Goal: Navigation & Orientation: Find specific page/section

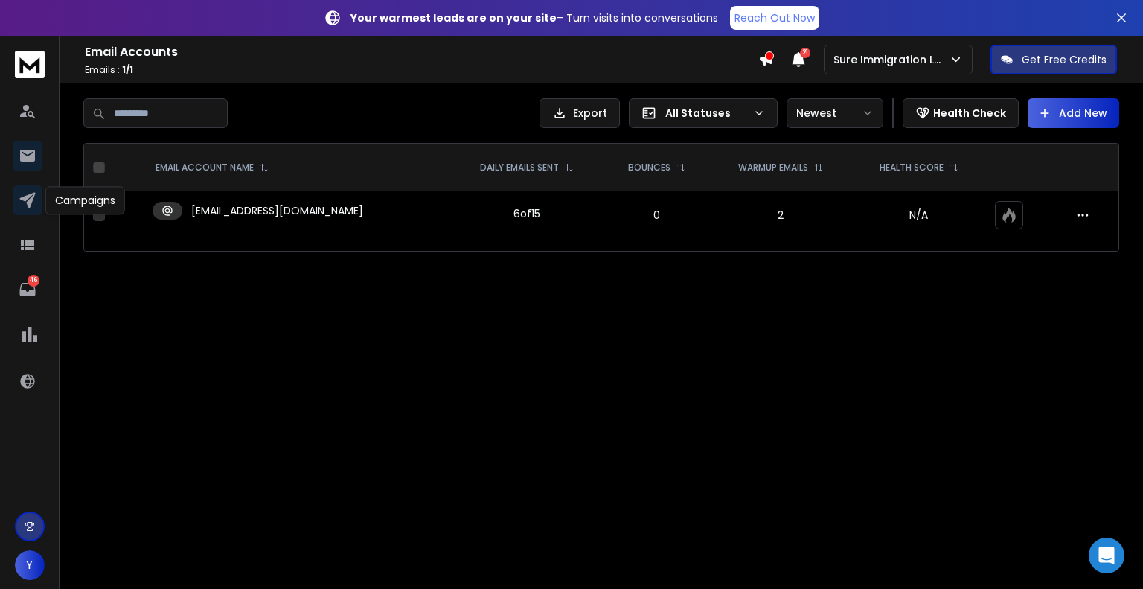
click at [37, 190] on link at bounding box center [28, 200] width 30 height 30
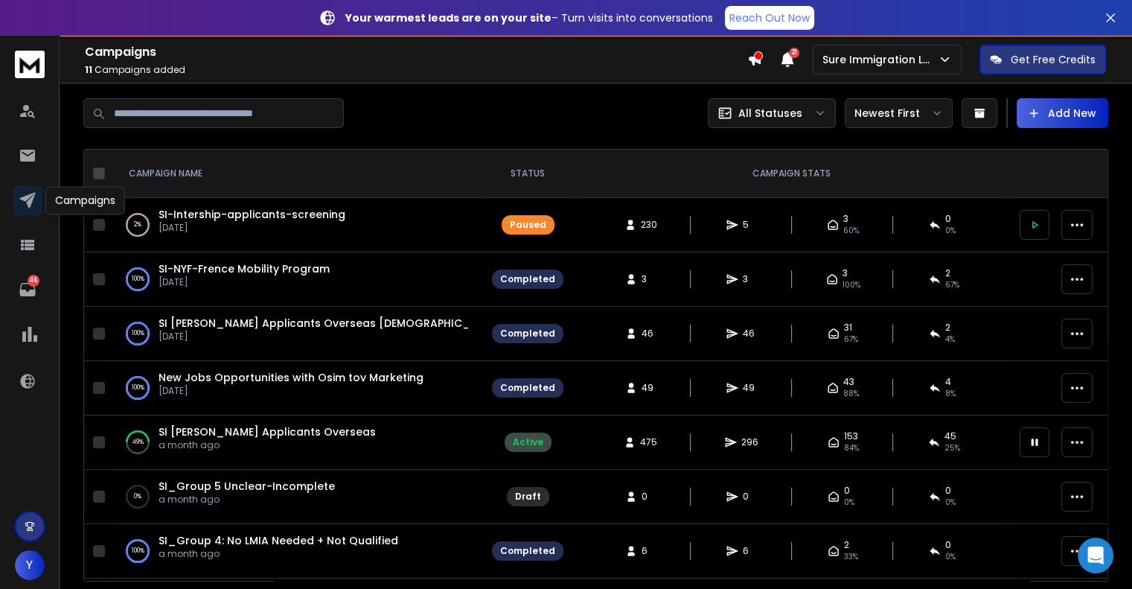
click at [22, 199] on icon at bounding box center [27, 200] width 16 height 16
click at [33, 196] on icon at bounding box center [27, 200] width 16 height 16
click at [33, 197] on icon at bounding box center [28, 200] width 18 height 18
